Goal: Task Accomplishment & Management: Manage account settings

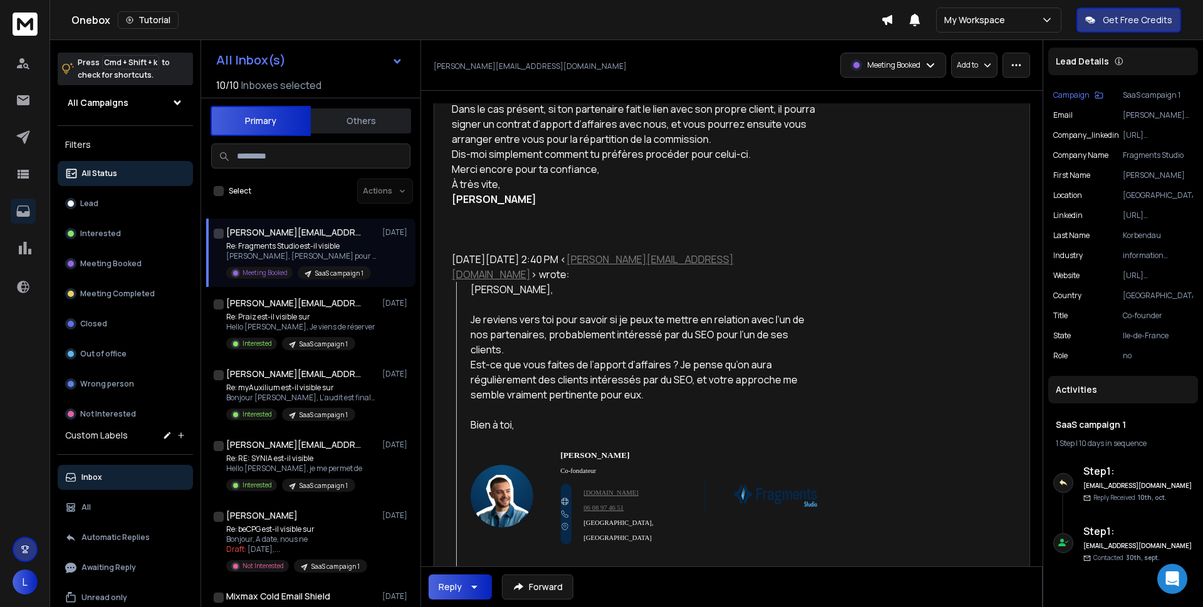
scroll to position [126, 0]
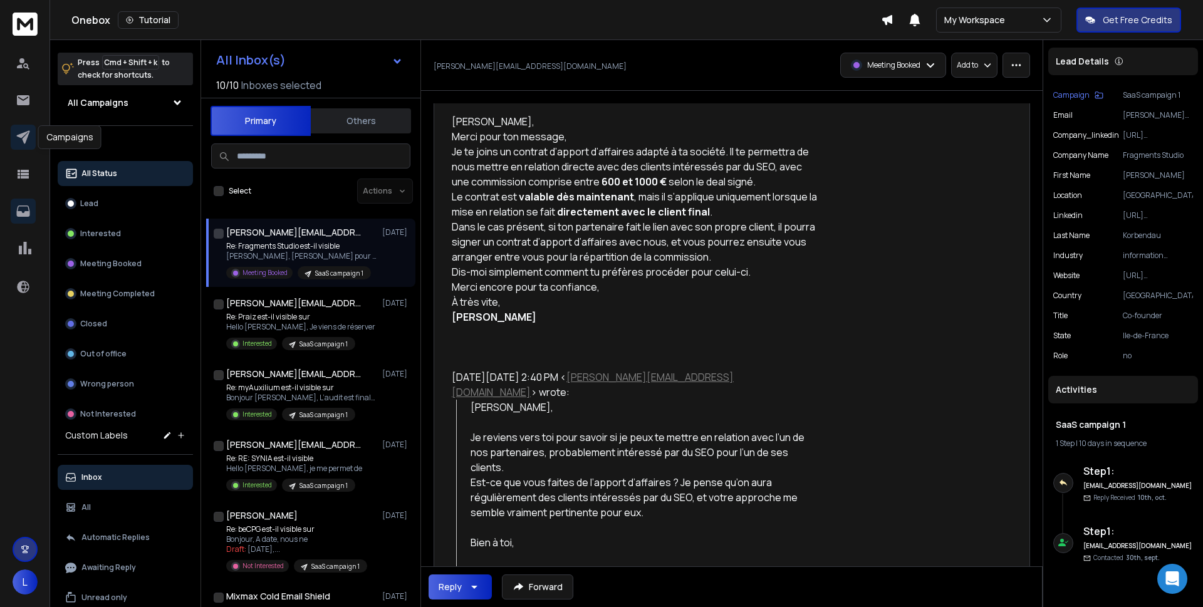
click at [25, 143] on icon at bounding box center [23, 137] width 15 height 15
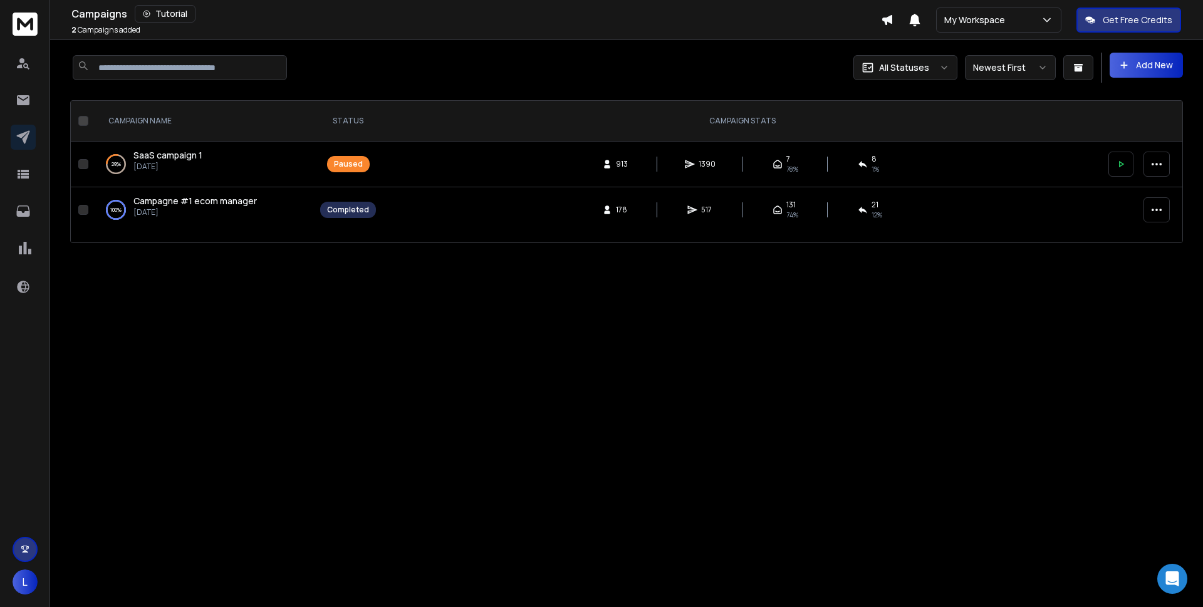
click at [158, 155] on span "SaaS campaign 1" at bounding box center [167, 155] width 69 height 12
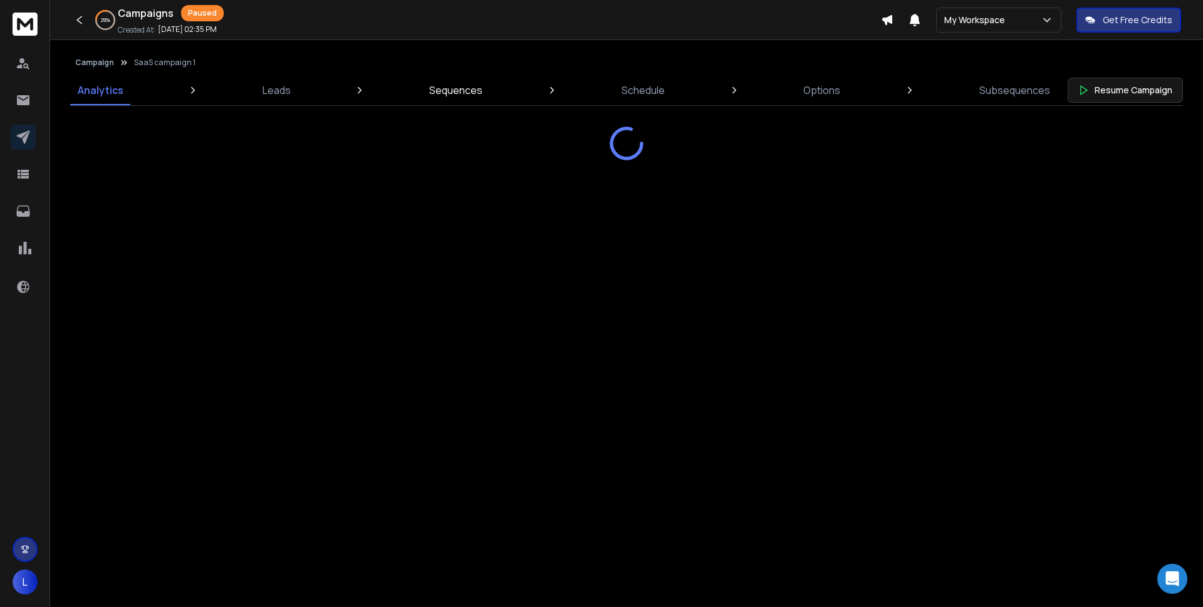
click at [441, 85] on p "Sequences" at bounding box center [455, 90] width 53 height 15
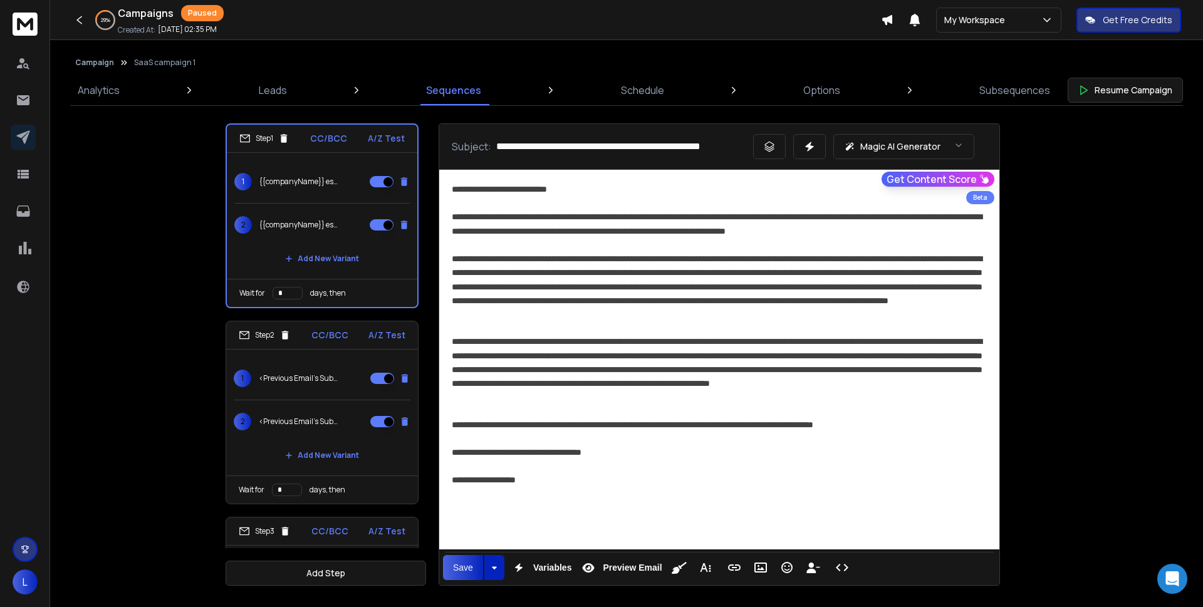
scroll to position [24, 0]
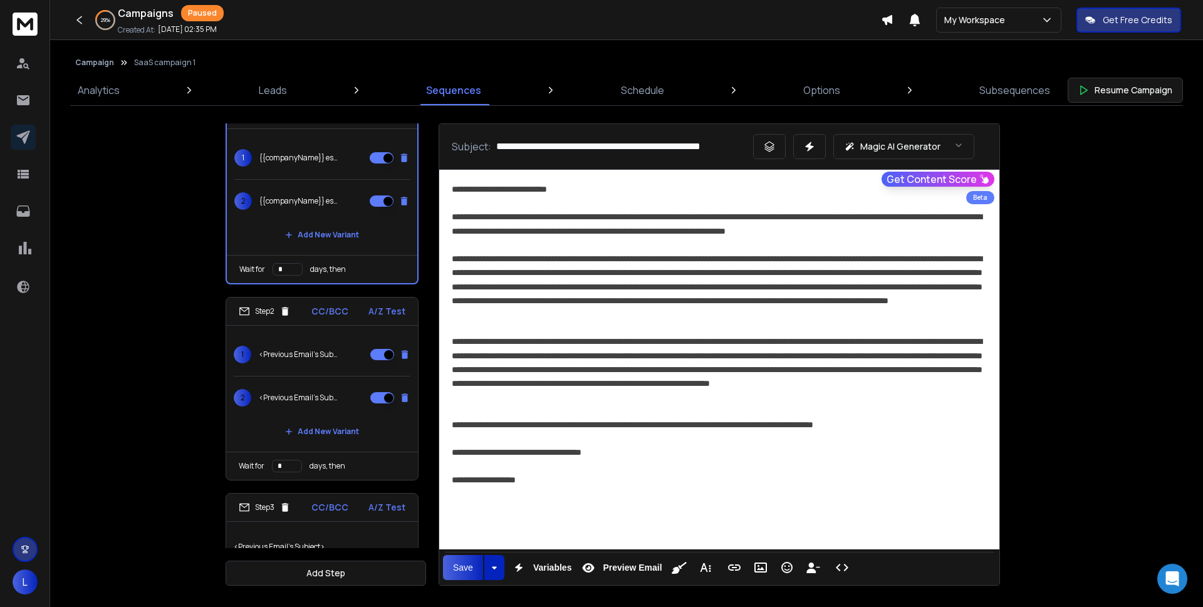
click at [299, 360] on div "1 <Previous Email's Subject>" at bounding box center [286, 355] width 105 height 18
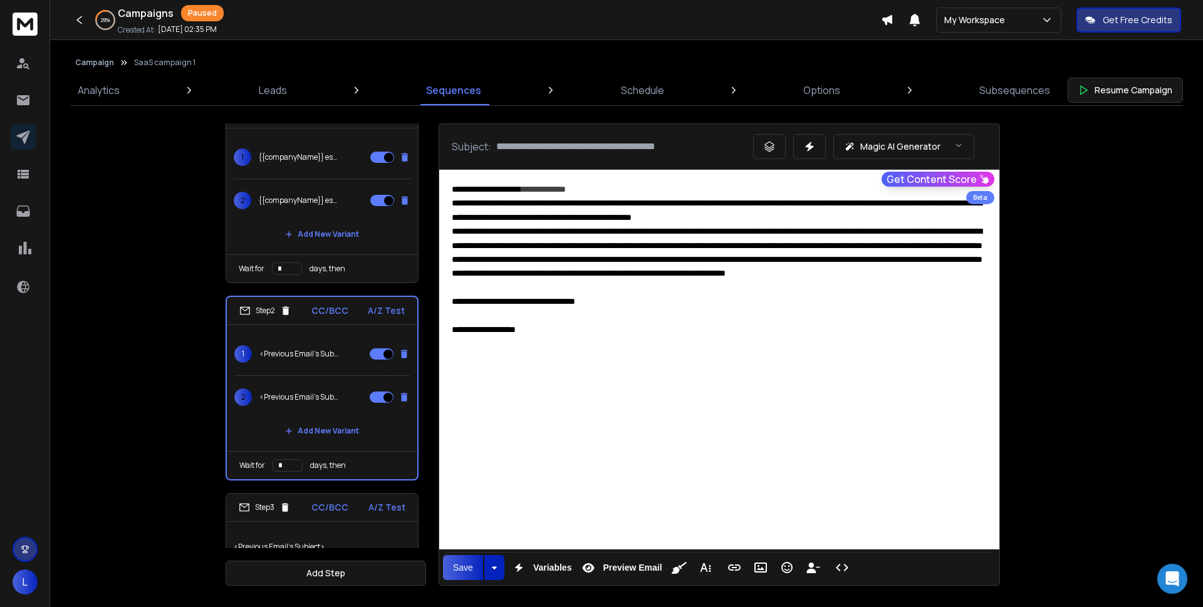
scroll to position [63, 0]
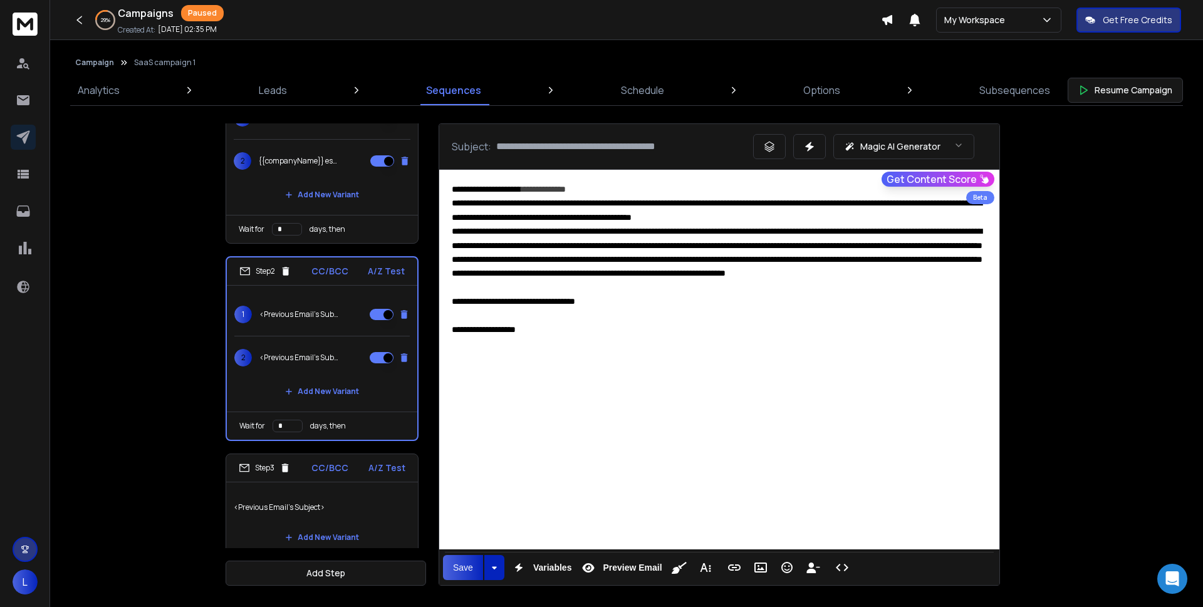
click at [299, 358] on p "<Previous Email's Subject>" at bounding box center [299, 358] width 80 height 10
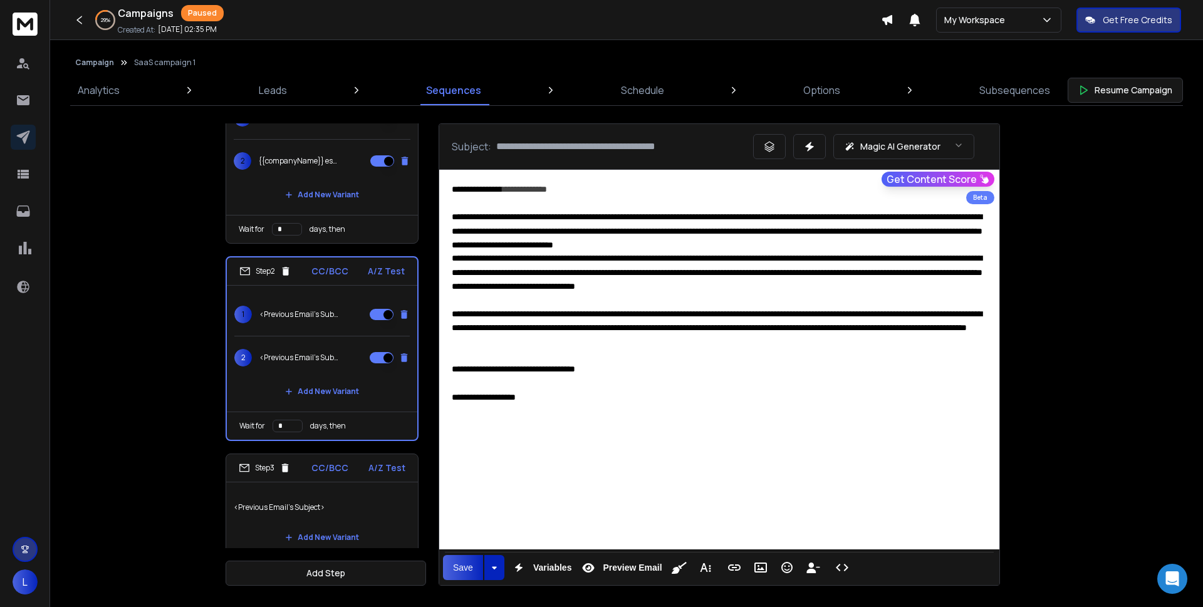
click at [313, 309] on p "<Previous Email's Subject>" at bounding box center [299, 314] width 80 height 10
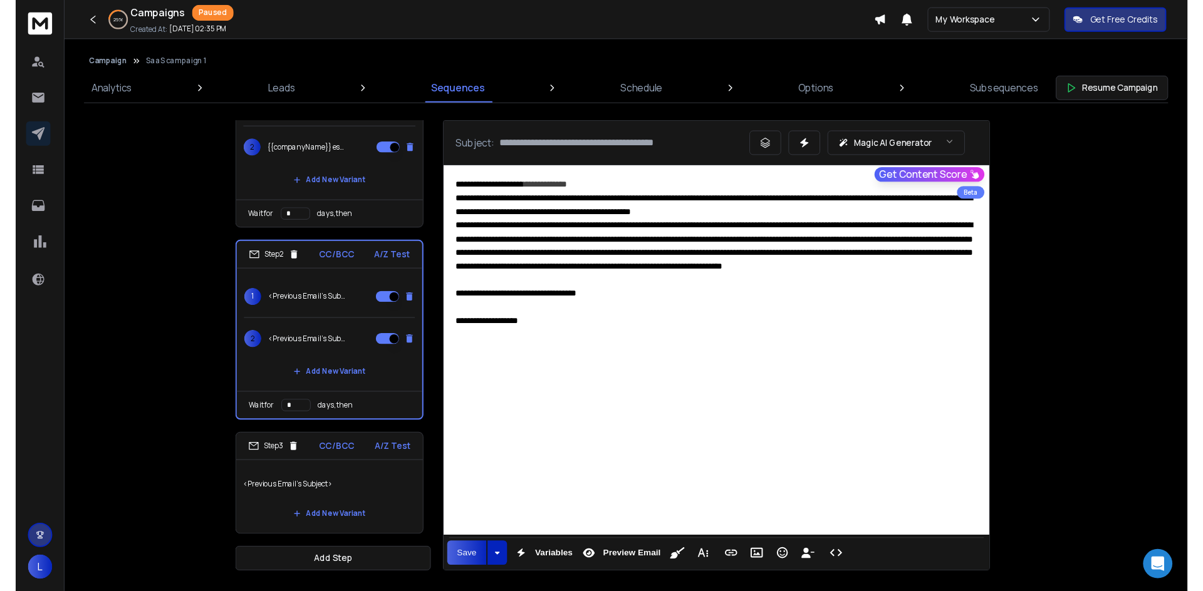
scroll to position [73, 0]
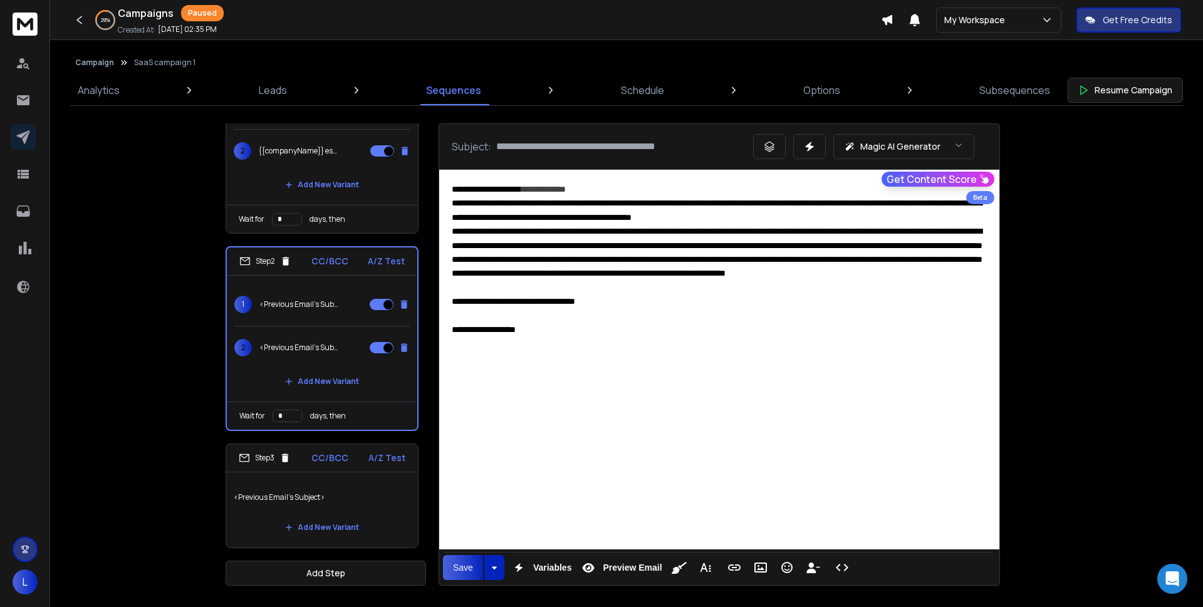
click at [318, 500] on p "<Previous Email's Subject>" at bounding box center [322, 497] width 177 height 35
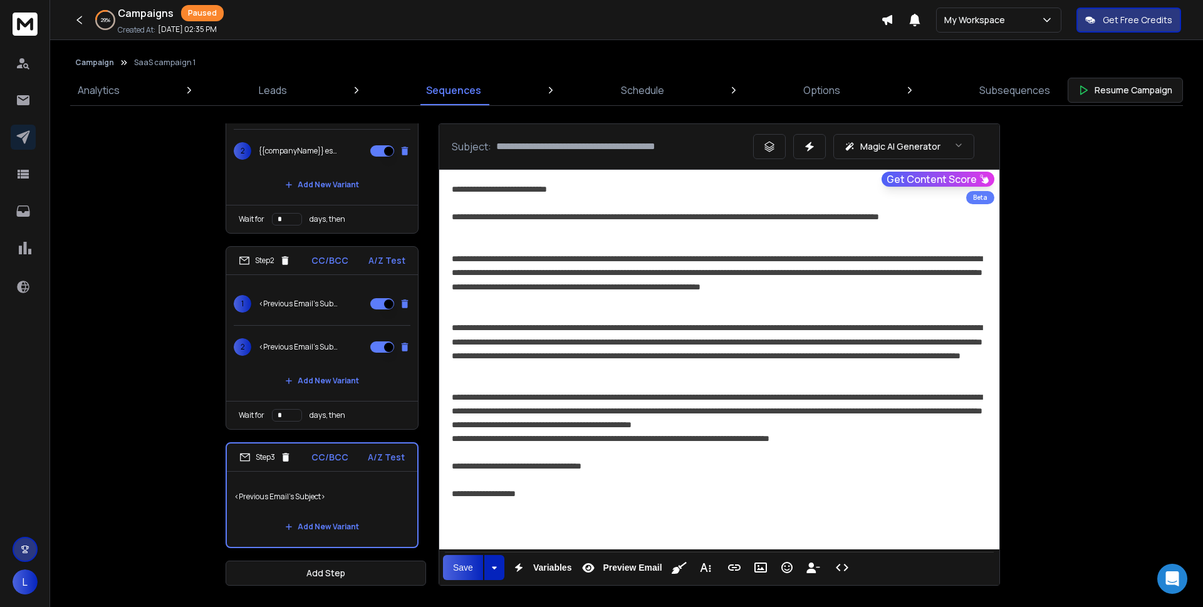
click at [297, 352] on div "2 <Previous Email's Subject>" at bounding box center [286, 347] width 105 height 18
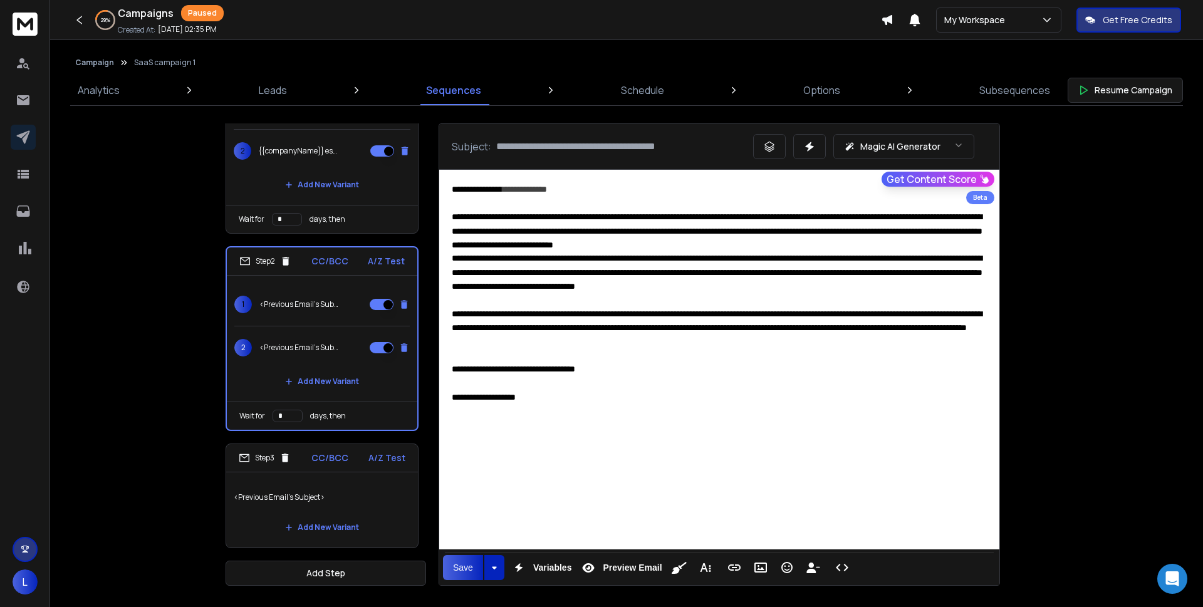
click at [314, 302] on p "<Previous Email's Subject>" at bounding box center [299, 304] width 80 height 10
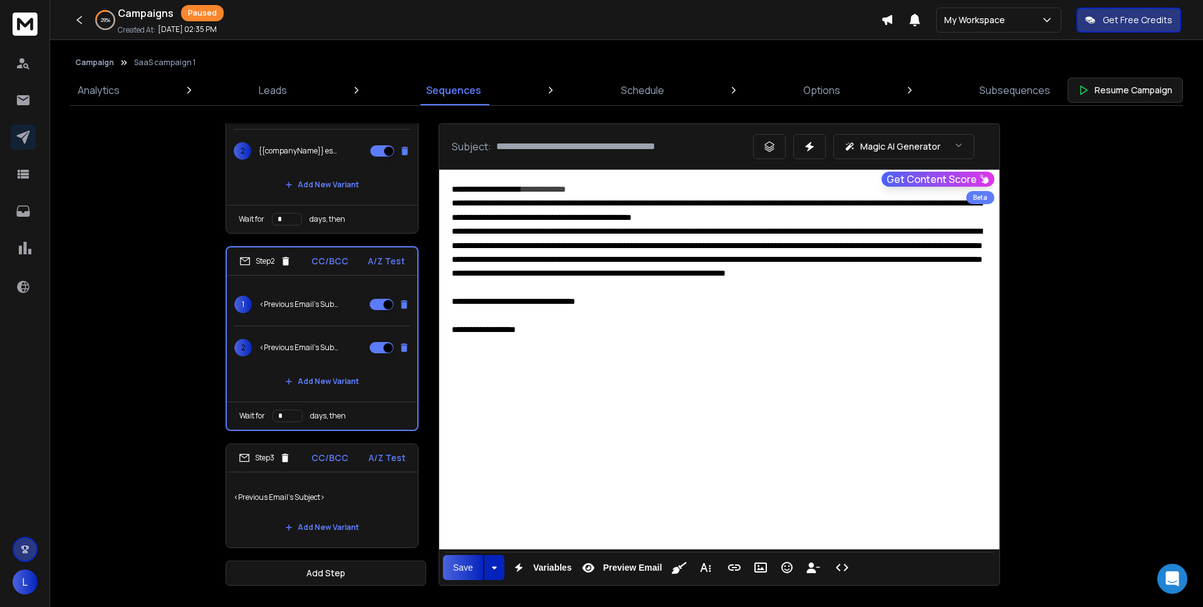
click at [311, 499] on p "<Previous Email's Subject>" at bounding box center [322, 497] width 177 height 35
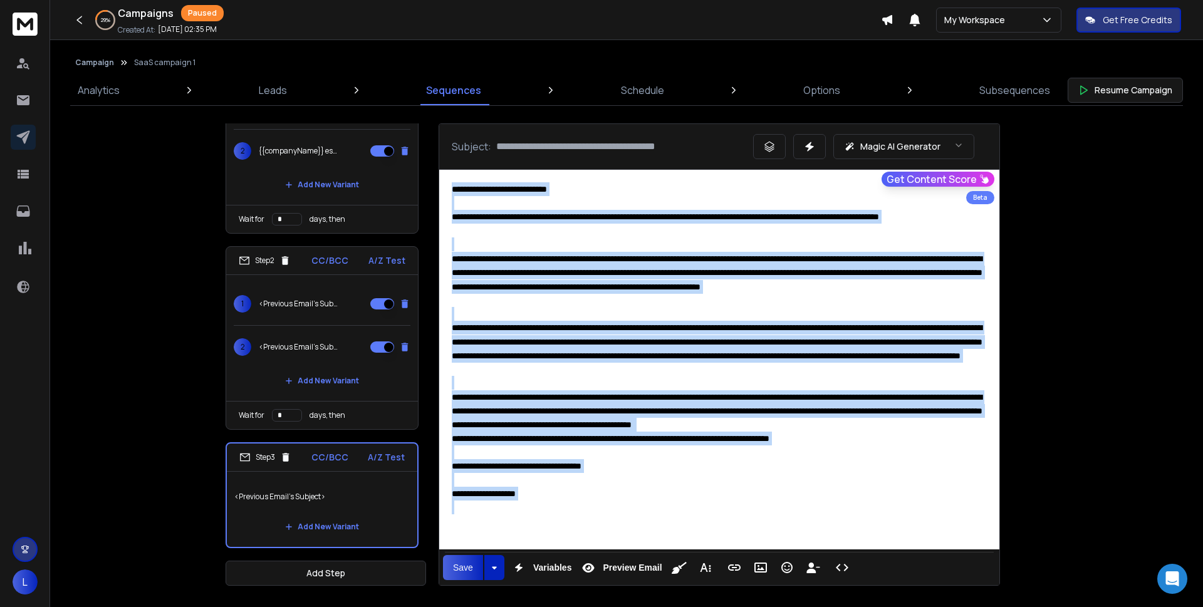
drag, startPoint x: 539, startPoint y: 504, endPoint x: 436, endPoint y: 180, distance: 340.5
click at [436, 180] on div "**********" at bounding box center [627, 354] width 802 height 462
copy div "**********"
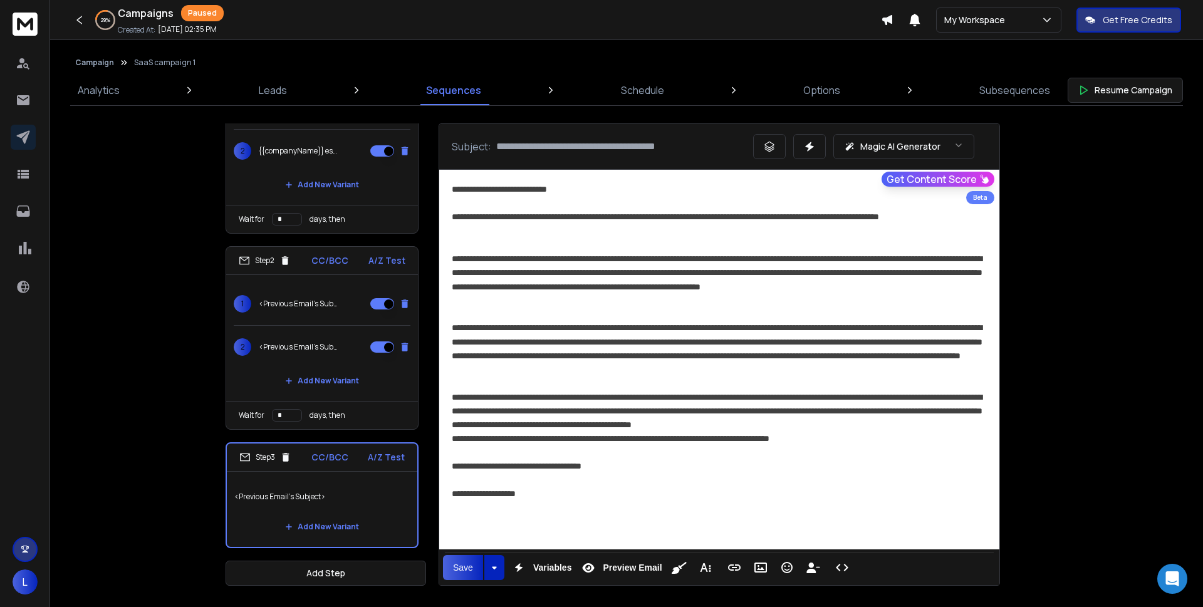
click at [117, 267] on div "**********" at bounding box center [626, 354] width 1112 height 472
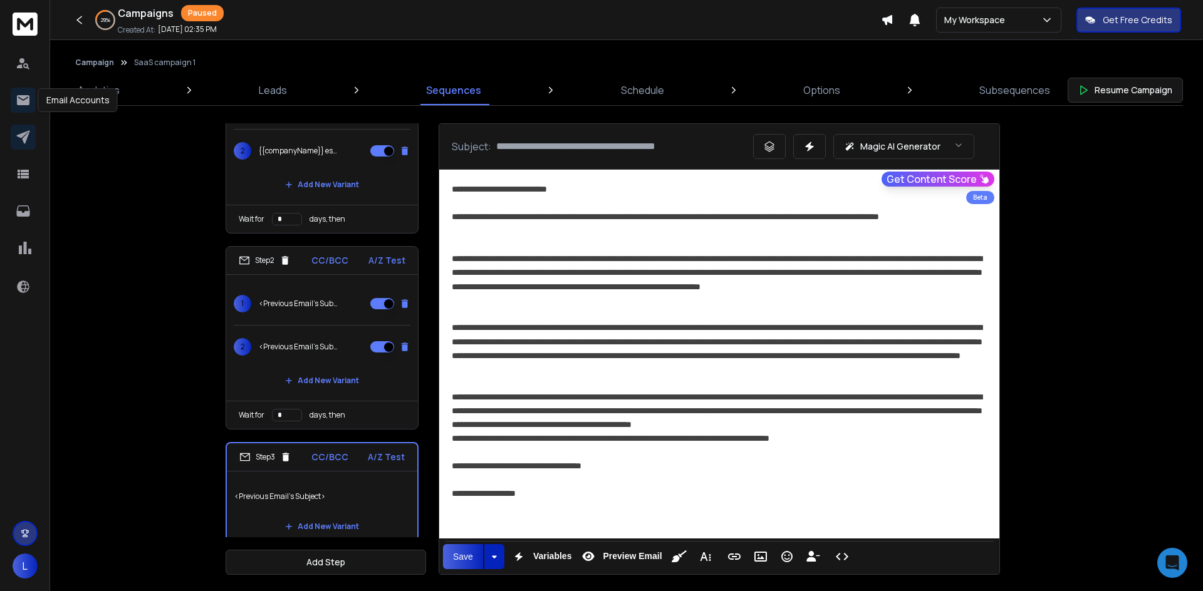
click at [24, 105] on icon at bounding box center [23, 100] width 13 height 10
click at [29, 104] on icon at bounding box center [23, 100] width 15 height 15
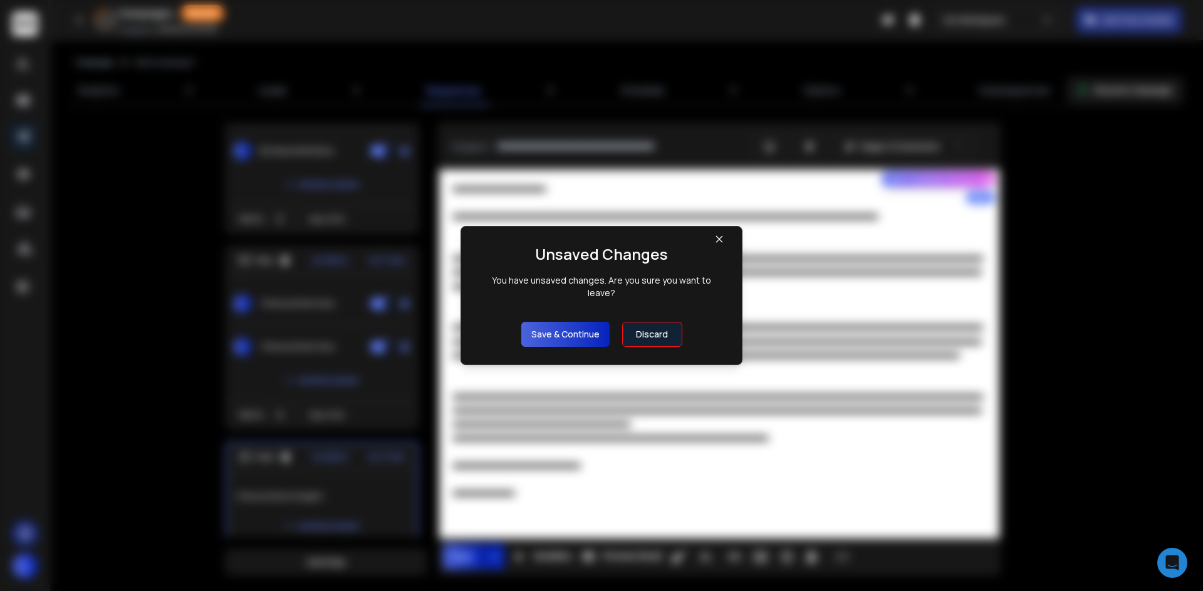
click at [583, 329] on button "Save & Continue" at bounding box center [565, 334] width 88 height 25
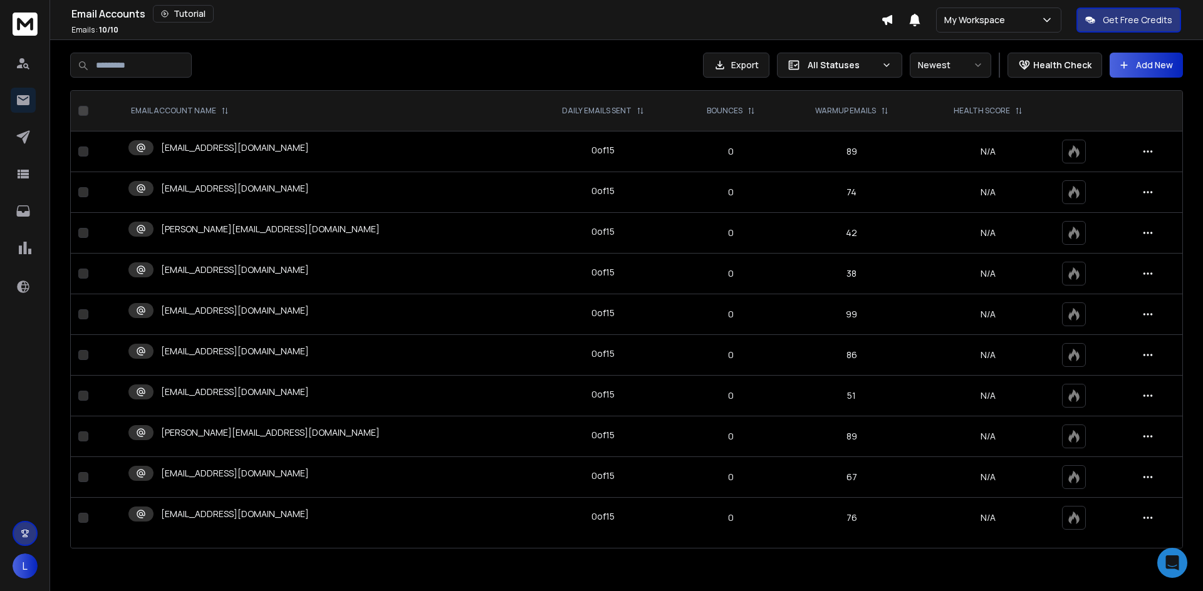
click at [158, 0] on html "ReferralStack Unlock AI-powered affiliate growth Lifetime Deals available! Clai…" at bounding box center [601, 295] width 1203 height 591
